Goal: Navigation & Orientation: Find specific page/section

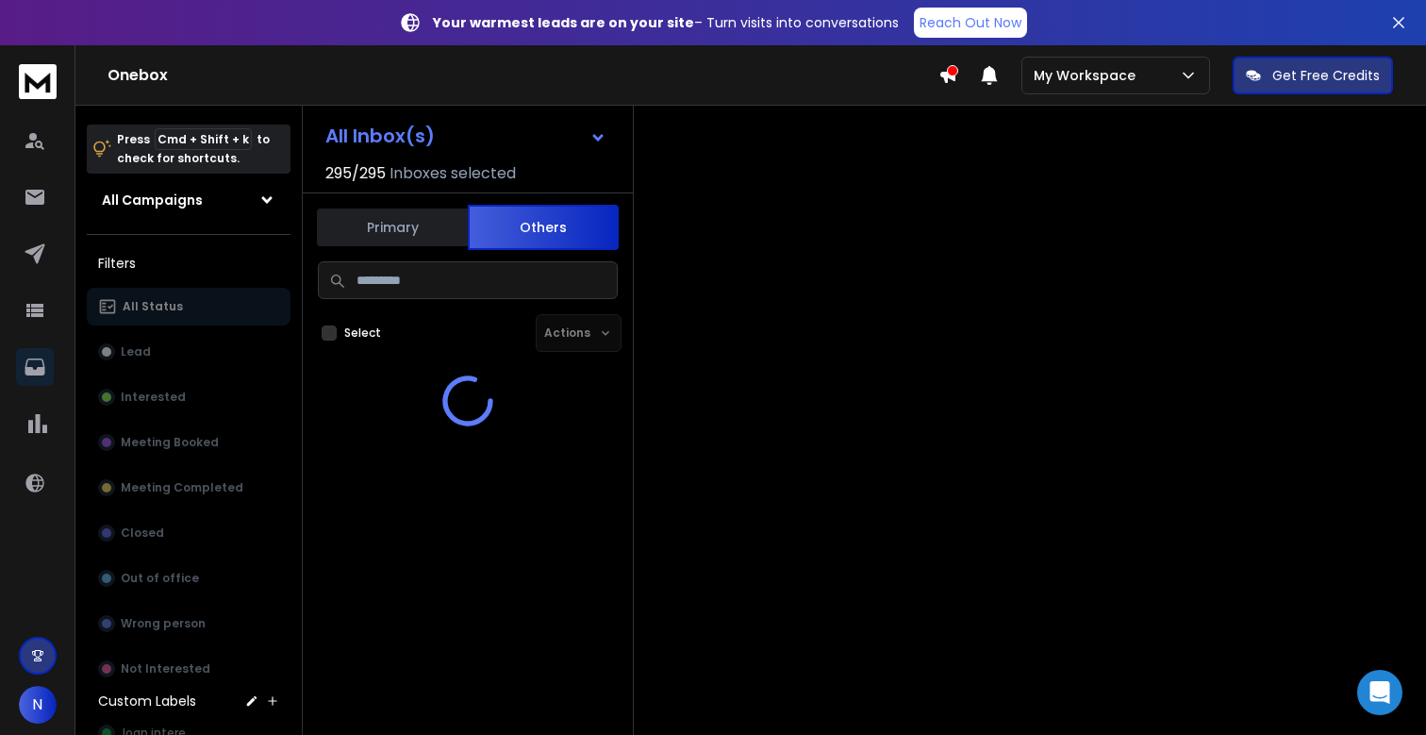
scroll to position [2, 0]
click at [520, 218] on button "Others" at bounding box center [543, 227] width 151 height 45
click at [418, 221] on button "Primary" at bounding box center [392, 228] width 151 height 42
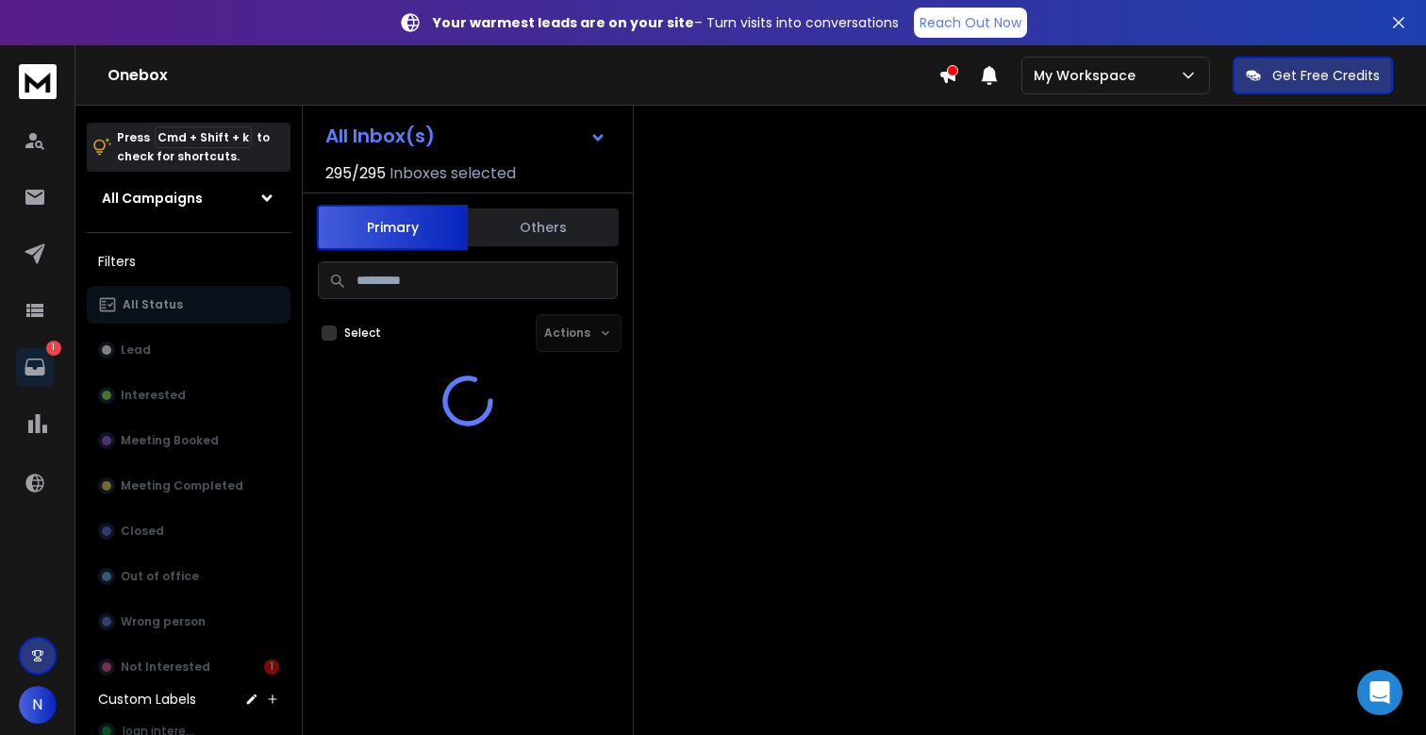
click at [418, 221] on button "Primary" at bounding box center [392, 227] width 151 height 45
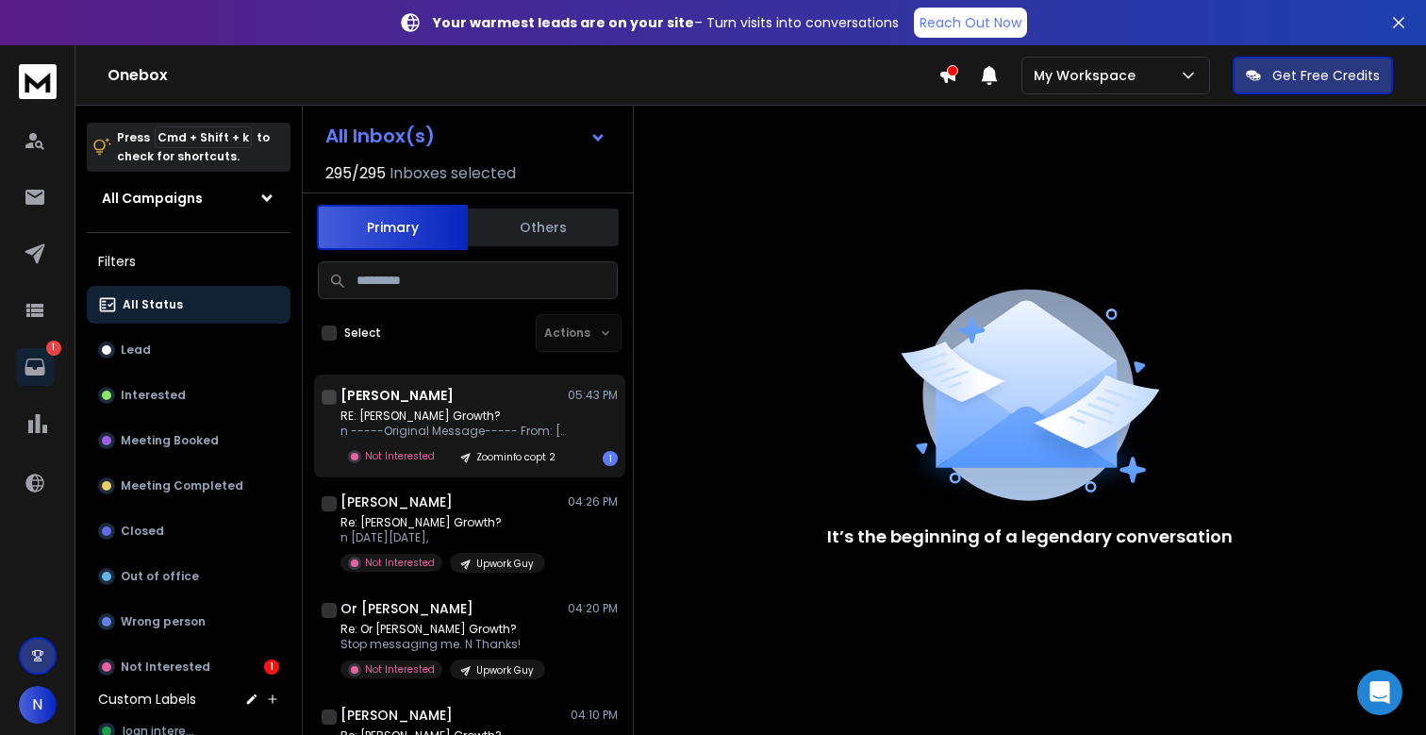
click at [503, 412] on p "RE: [PERSON_NAME] Growth?" at bounding box center [454, 415] width 226 height 15
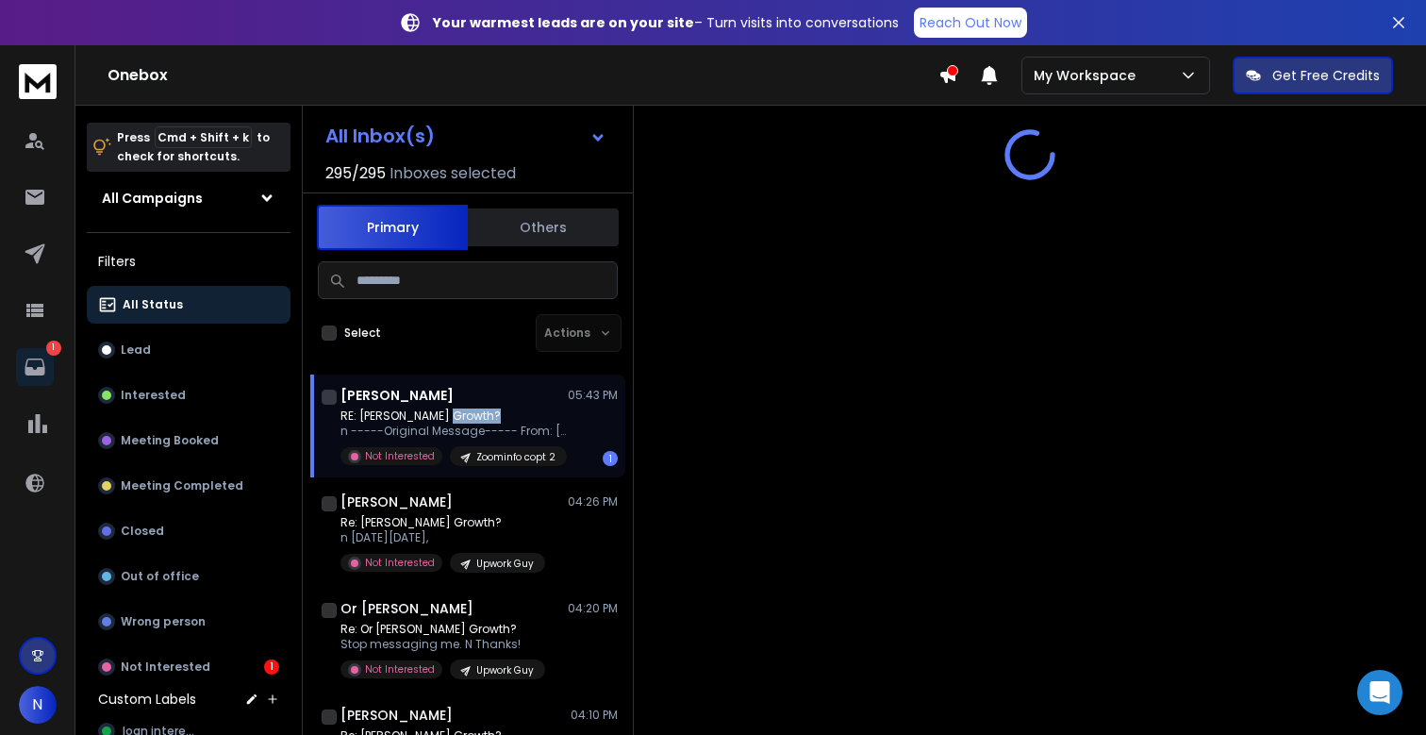
click at [503, 412] on p "RE: [PERSON_NAME] Growth?" at bounding box center [454, 415] width 226 height 15
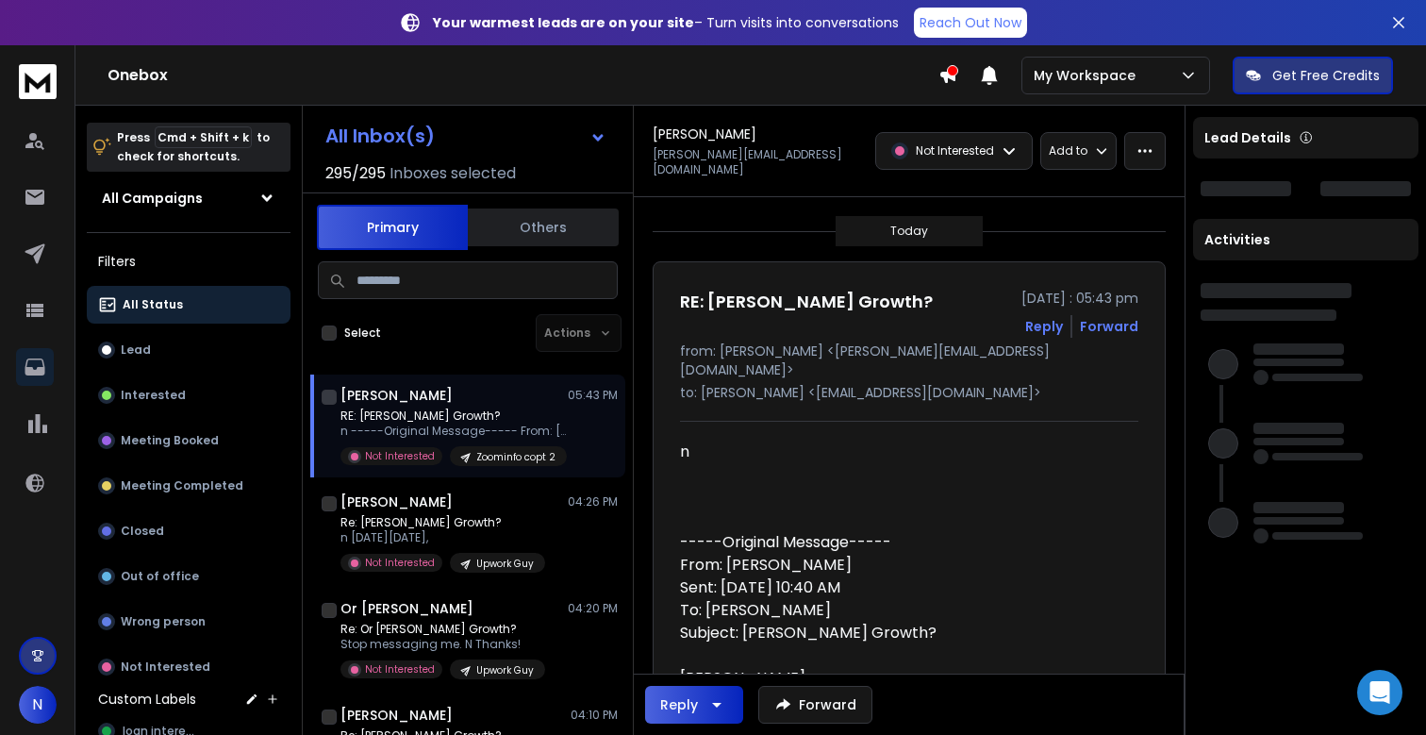
click at [509, 186] on div "All Inbox(s) 295 / 295 Inboxes selected Primary Others Select Actions [PERSON_N…" at bounding box center [468, 473] width 330 height 735
click at [509, 206] on div "All Inbox(s) 295 / 295 Inboxes selected Primary Others Select Actions [PERSON_N…" at bounding box center [468, 473] width 330 height 735
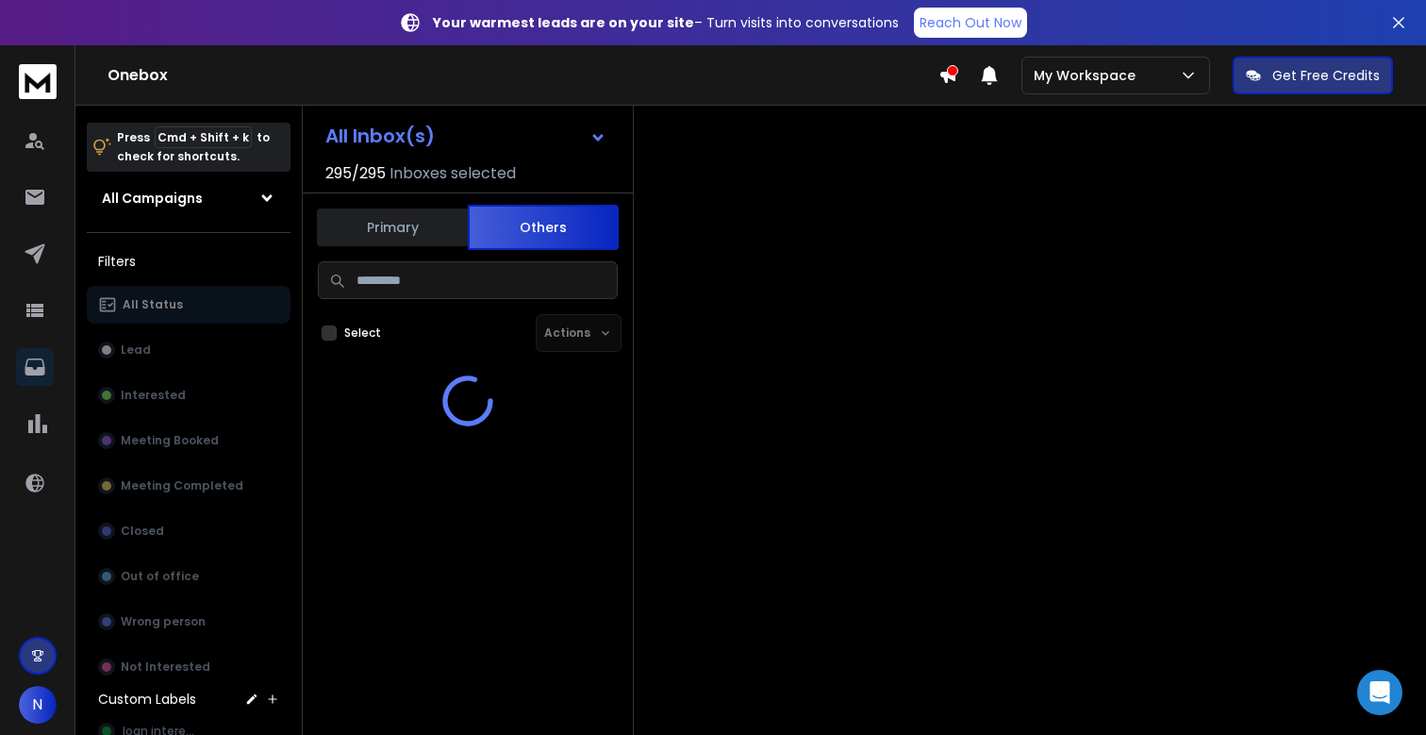
click at [497, 231] on button "Others" at bounding box center [543, 227] width 151 height 45
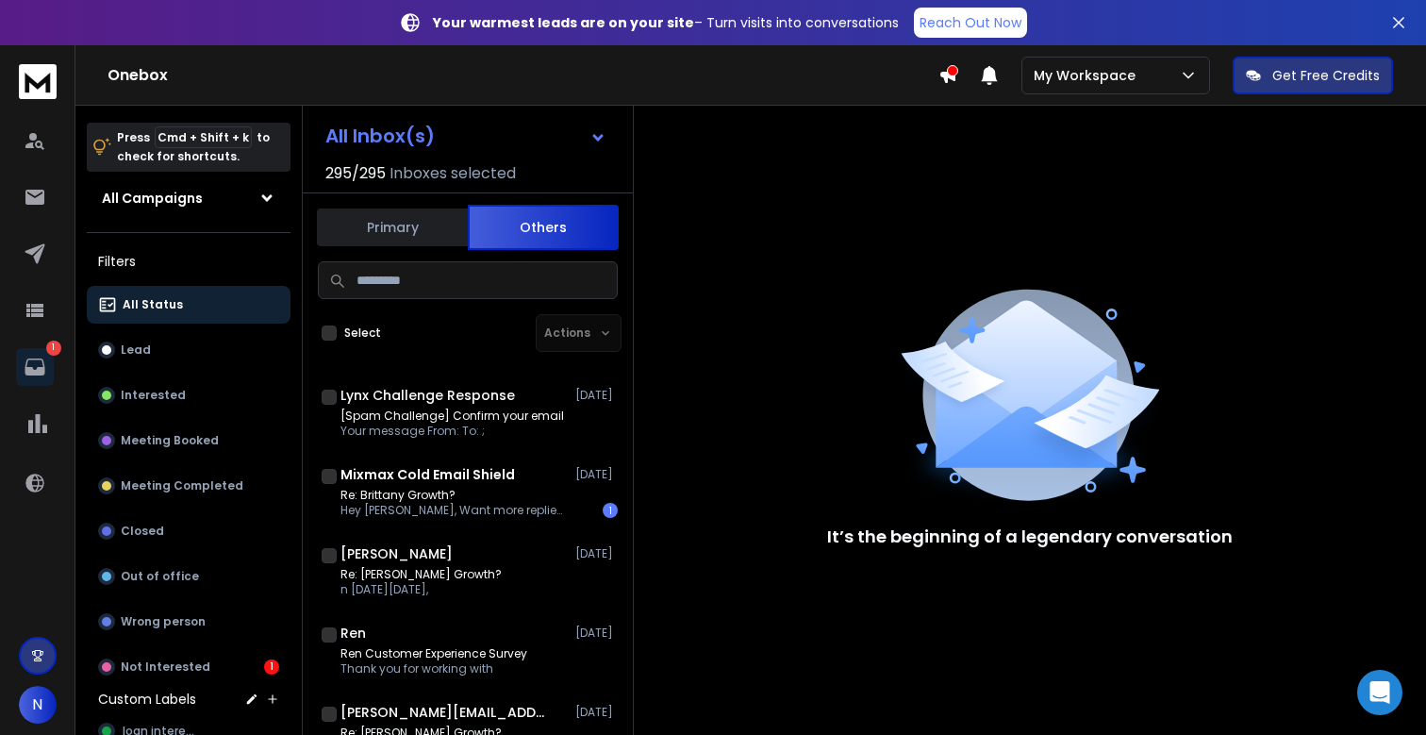
click at [432, 227] on button "Primary" at bounding box center [392, 228] width 151 height 42
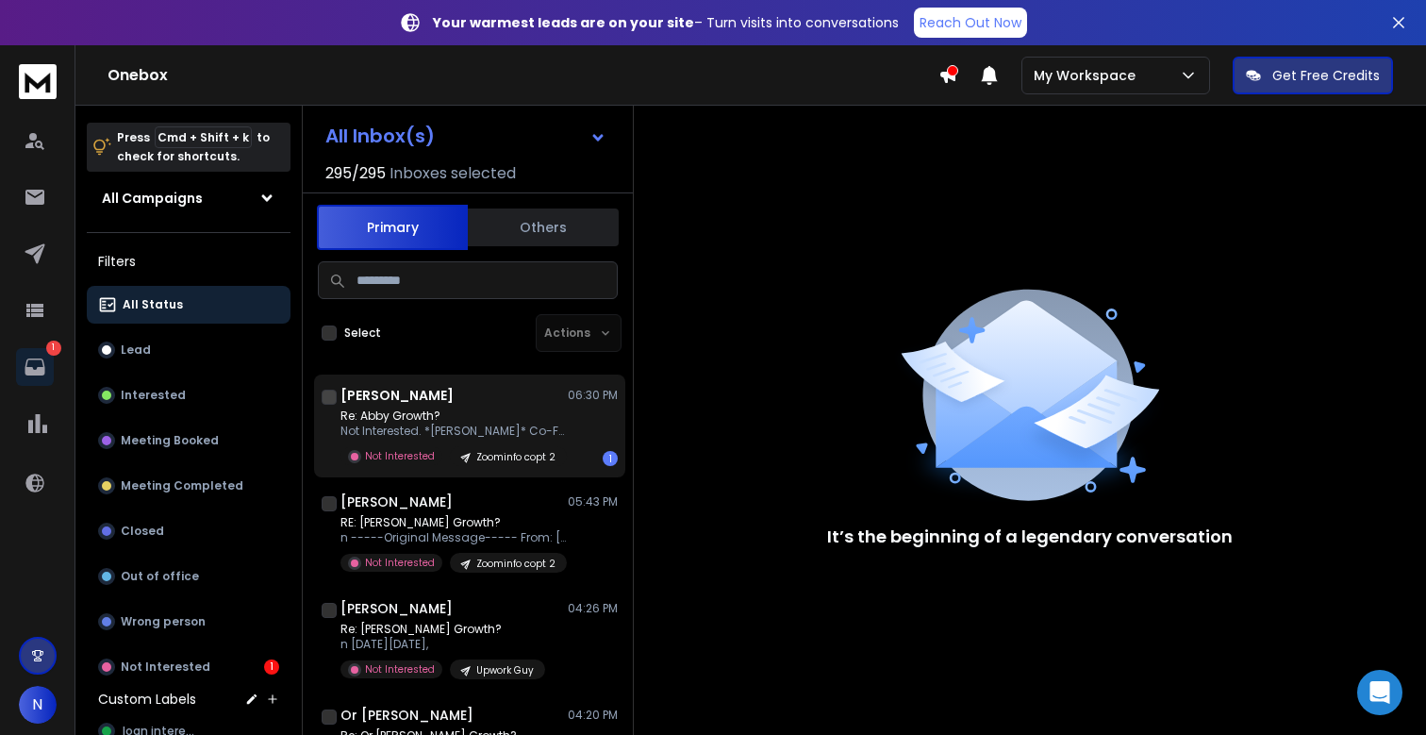
click at [518, 396] on div "[PERSON_NAME] 06:30 PM" at bounding box center [479, 395] width 277 height 19
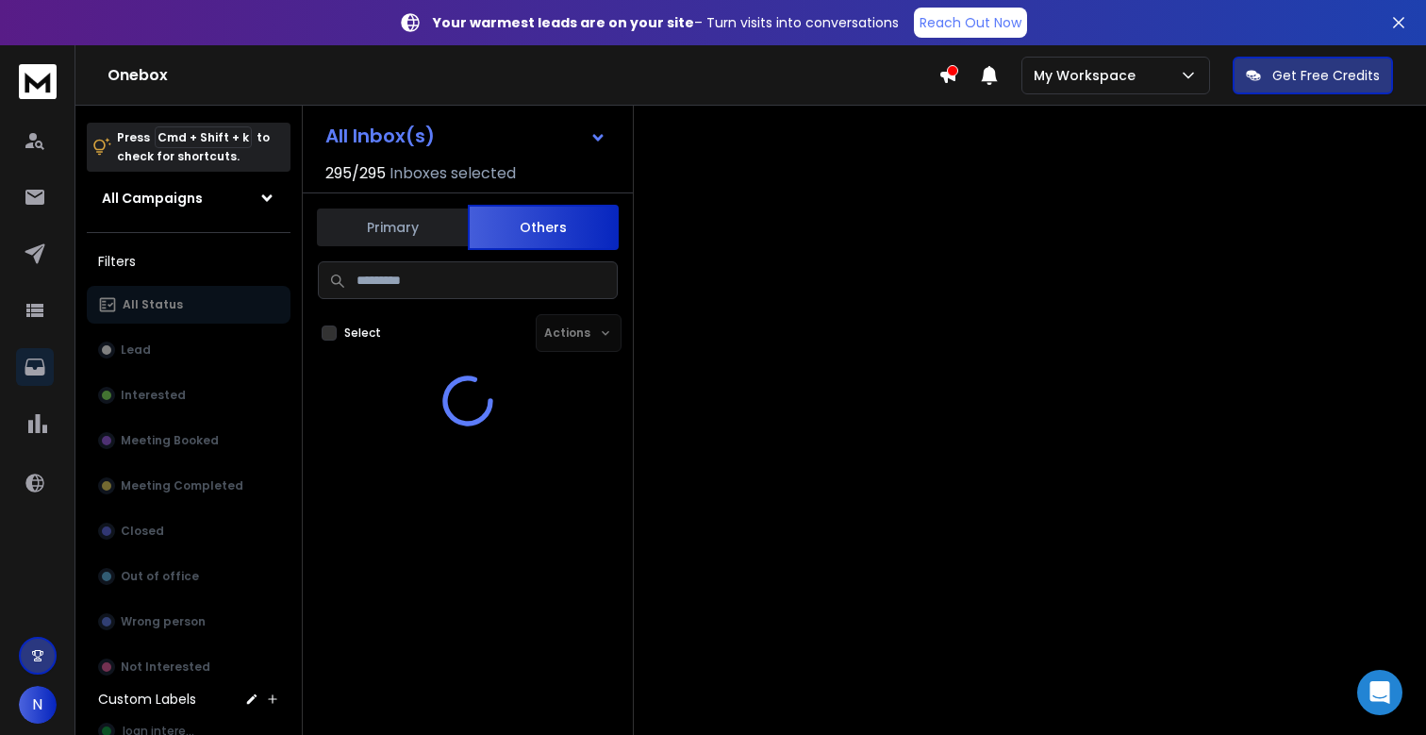
click at [533, 224] on button "Others" at bounding box center [543, 227] width 151 height 45
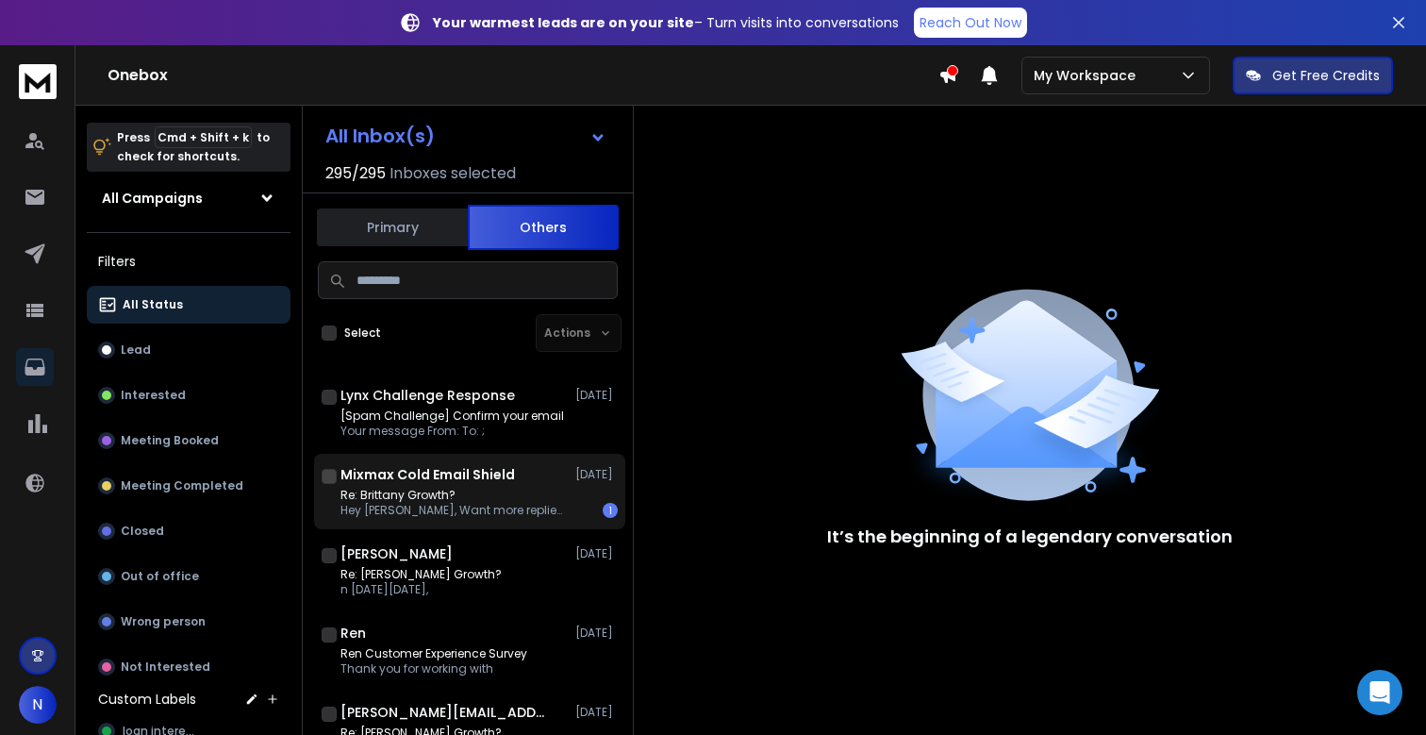
click at [512, 478] on div "Mixmax Cold Email Shield [DATE]" at bounding box center [479, 474] width 277 height 19
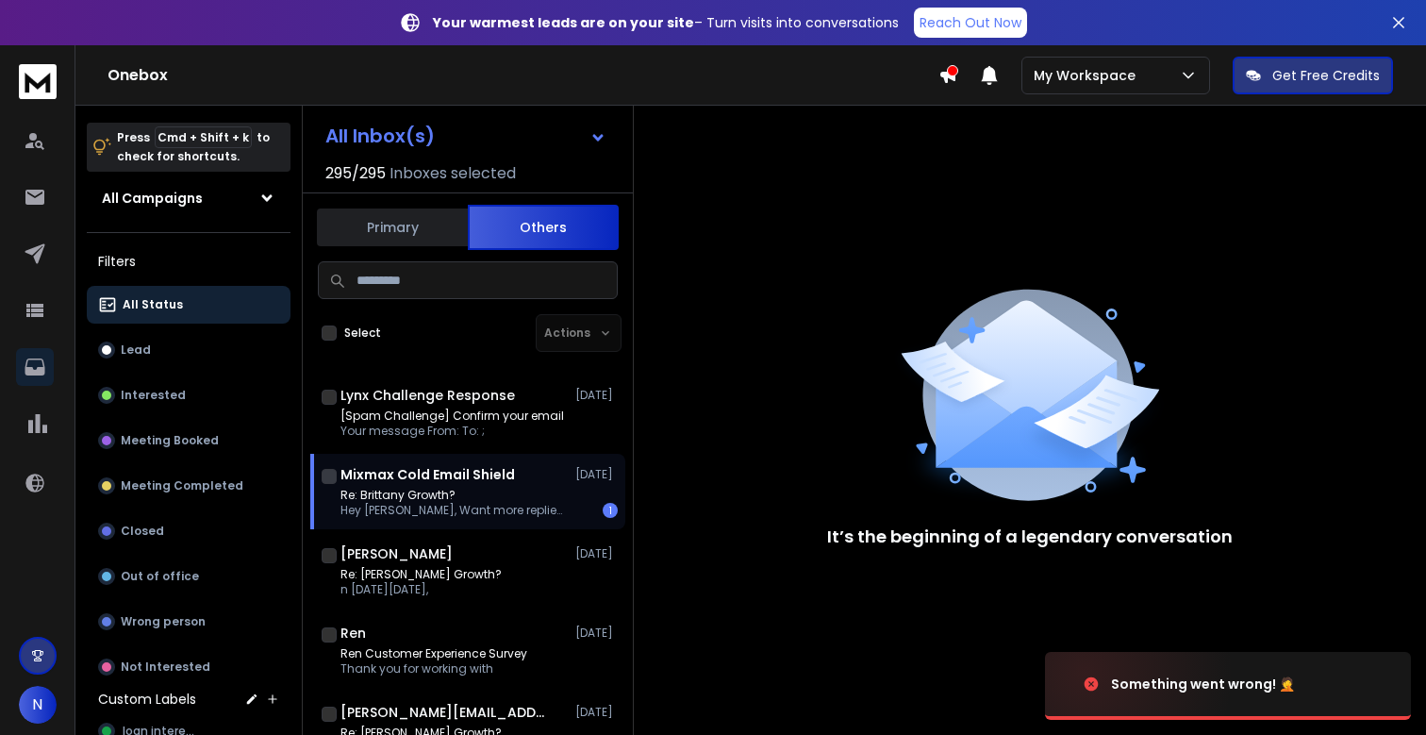
click at [466, 265] on input at bounding box center [468, 280] width 300 height 38
click at [460, 249] on div "Primary Others Select Actions Lynx Challenge Response [DATE] [Spam Challenge] C…" at bounding box center [468, 561] width 330 height 706
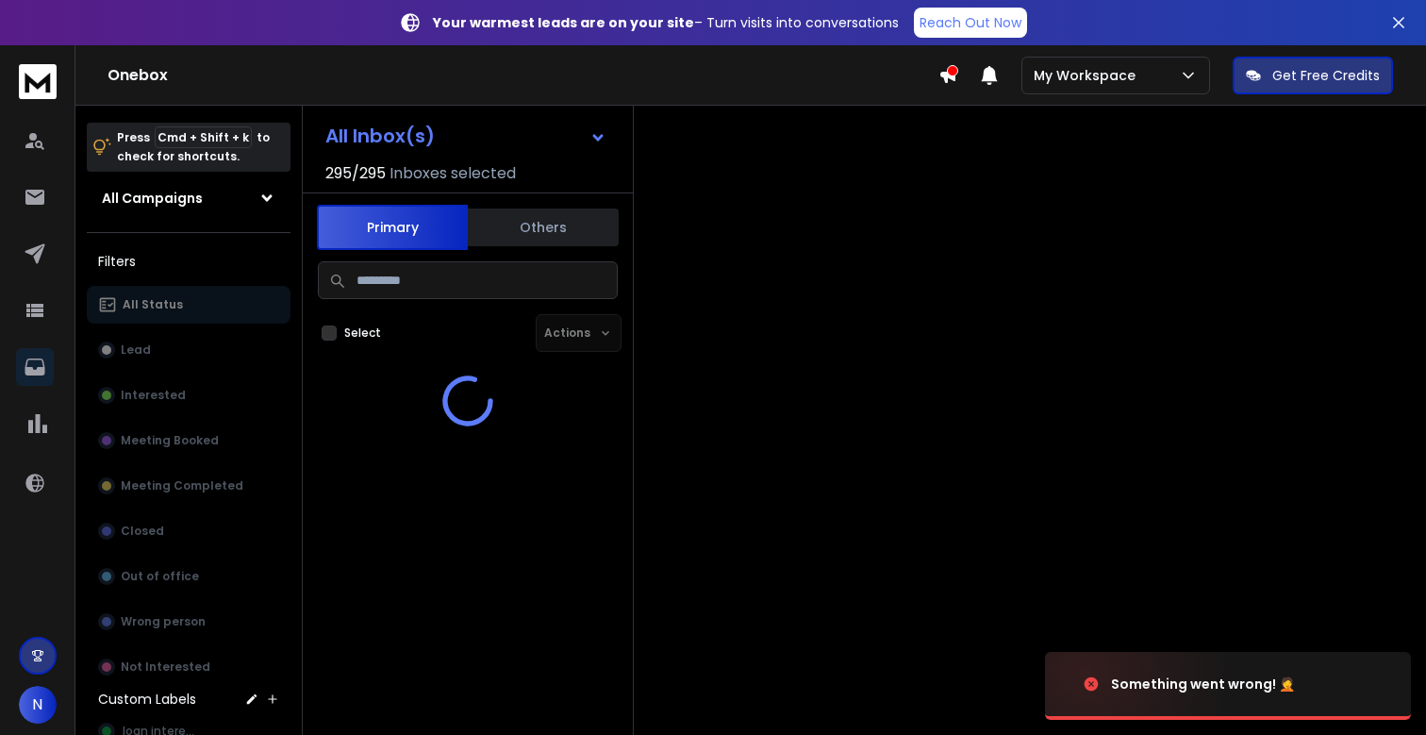
click at [460, 246] on button "Primary" at bounding box center [392, 227] width 151 height 45
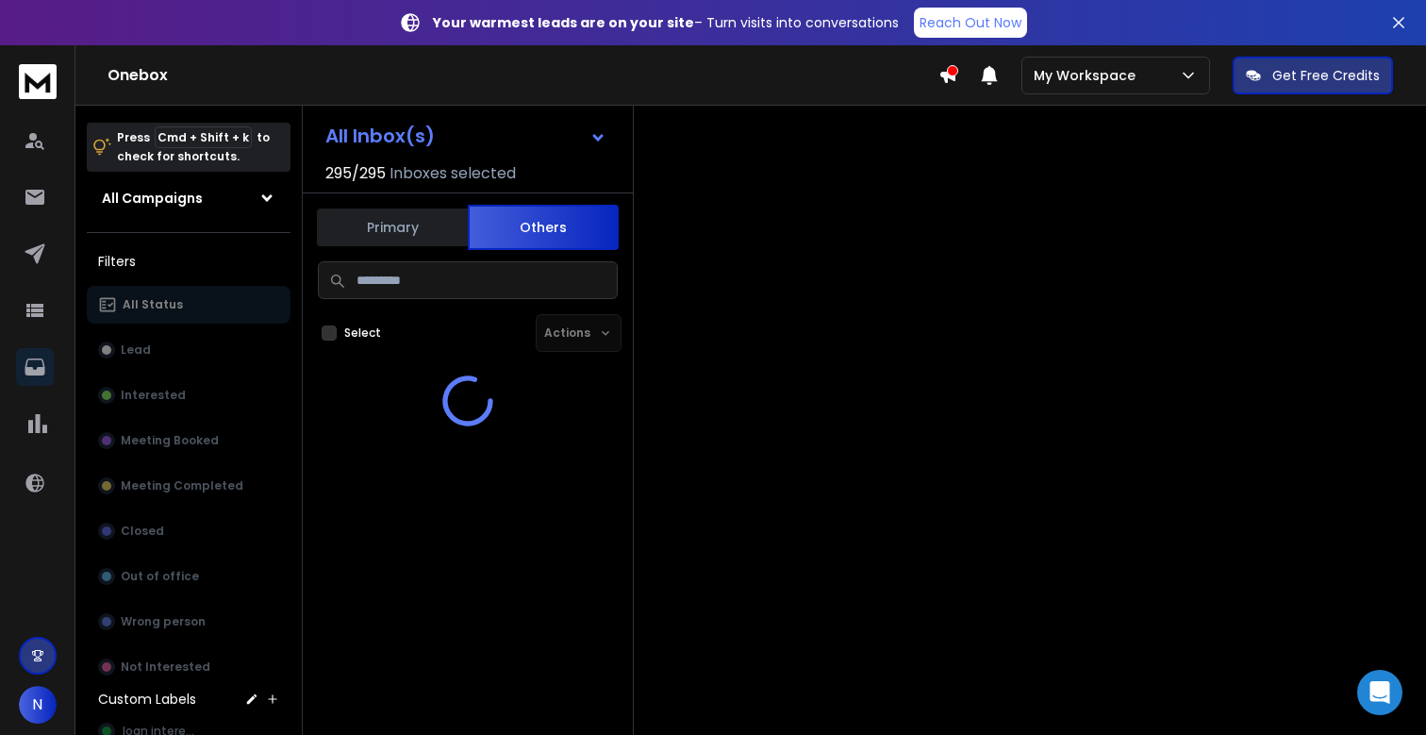
click at [552, 214] on button "Others" at bounding box center [543, 227] width 151 height 45
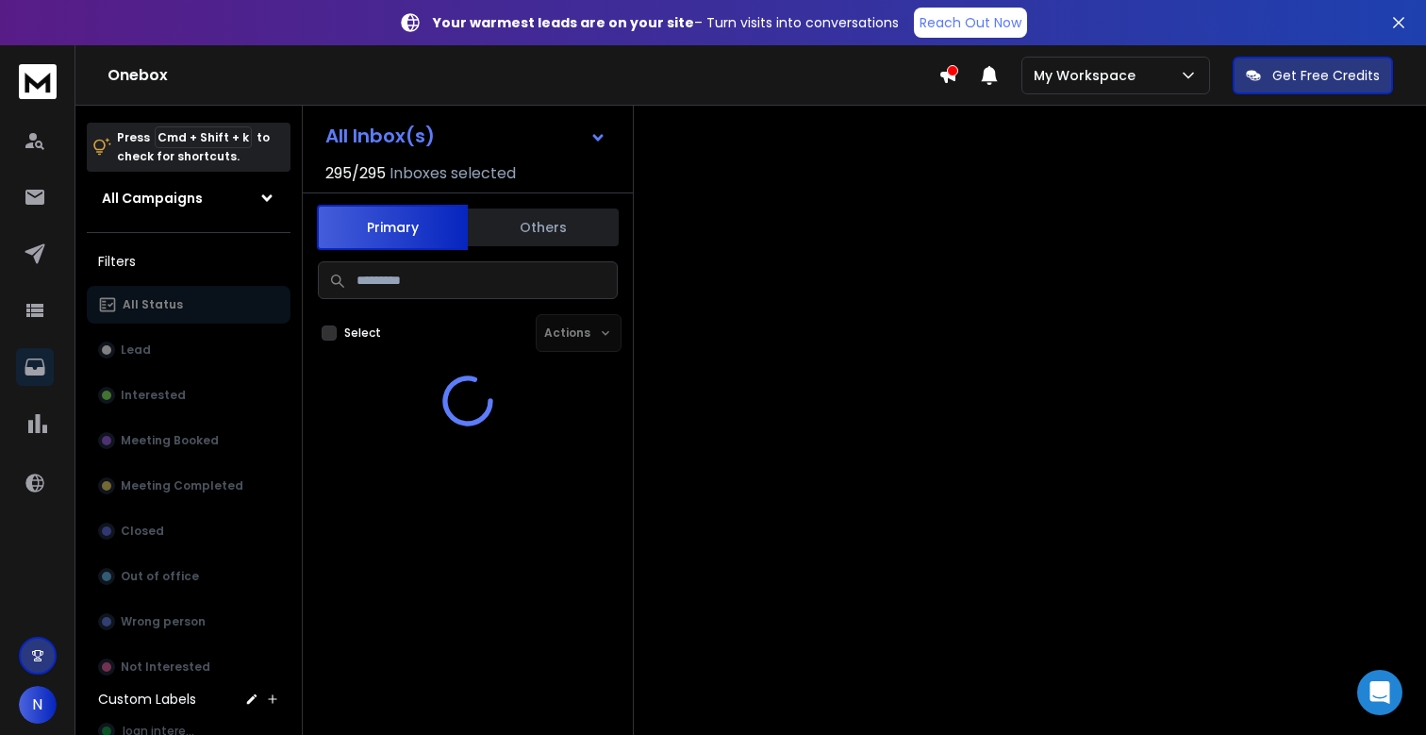
click at [409, 218] on button "Primary" at bounding box center [392, 227] width 151 height 45
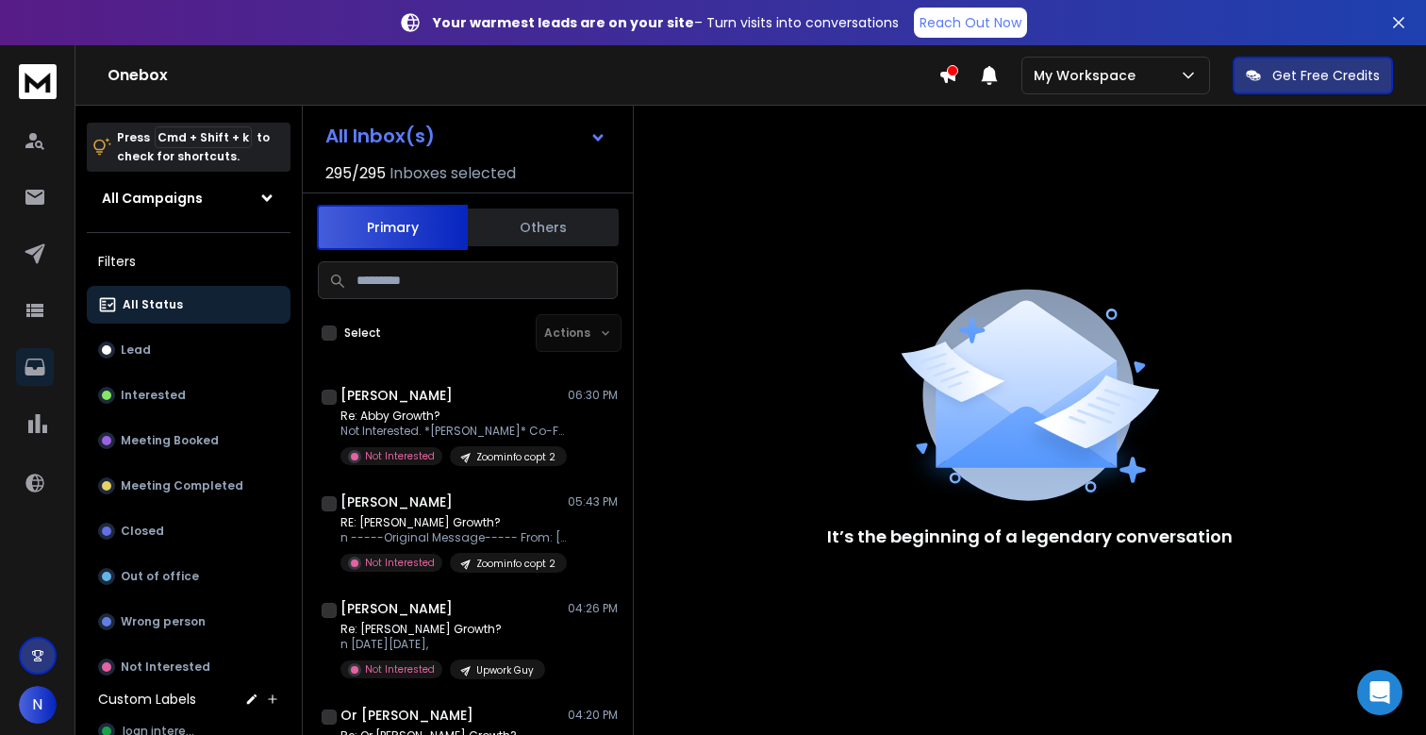
click at [525, 208] on button "Others" at bounding box center [543, 228] width 151 height 42
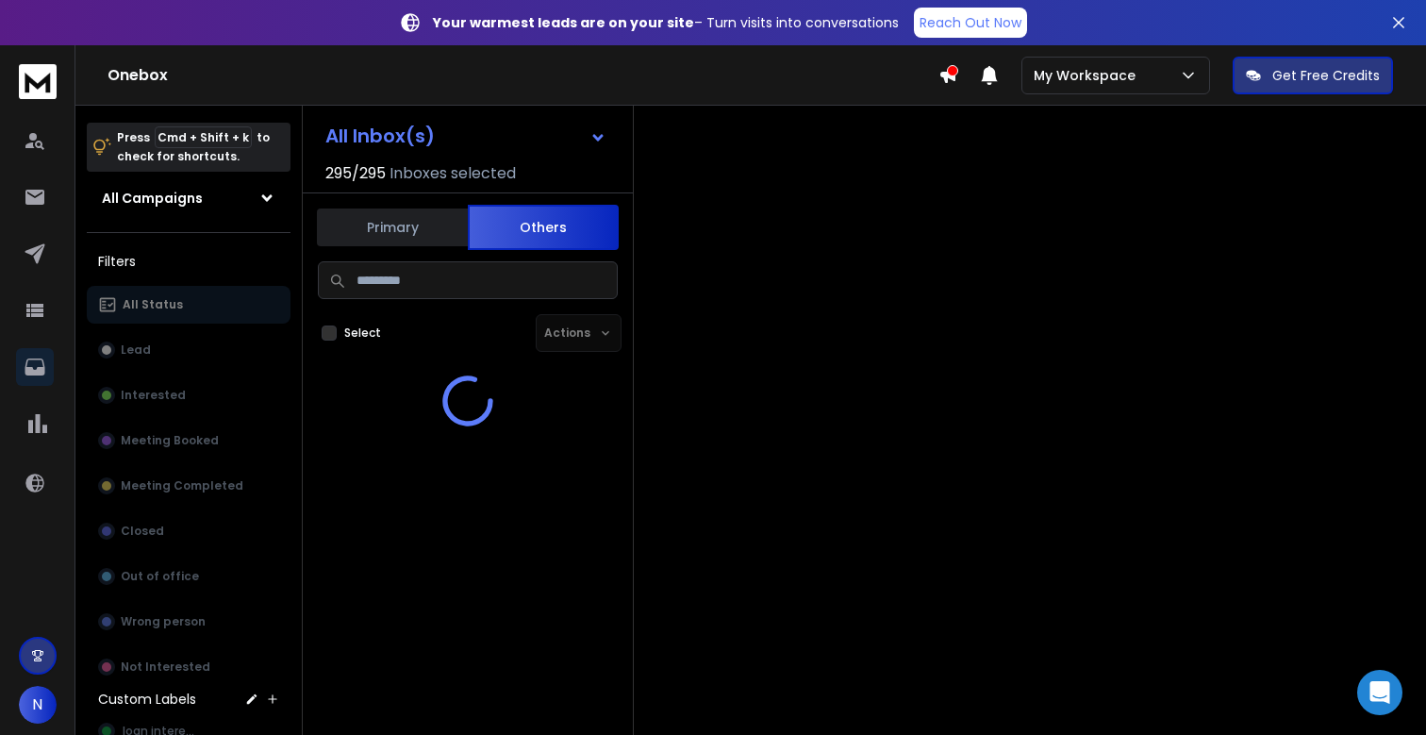
click at [525, 208] on button "Others" at bounding box center [543, 227] width 151 height 45
click at [403, 212] on button "Primary" at bounding box center [392, 228] width 151 height 42
